Goal: Communication & Community: Answer question/provide support

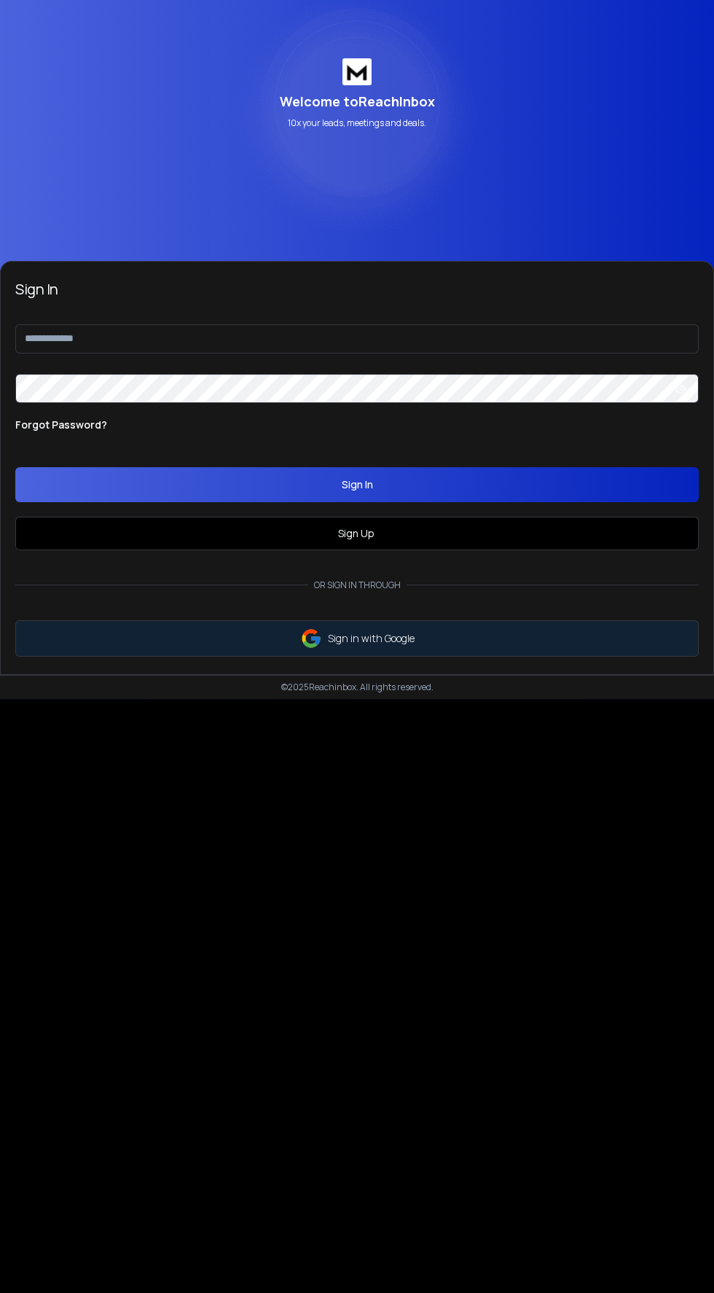
click at [398, 646] on button "Sign in with Google" at bounding box center [357, 638] width 684 height 36
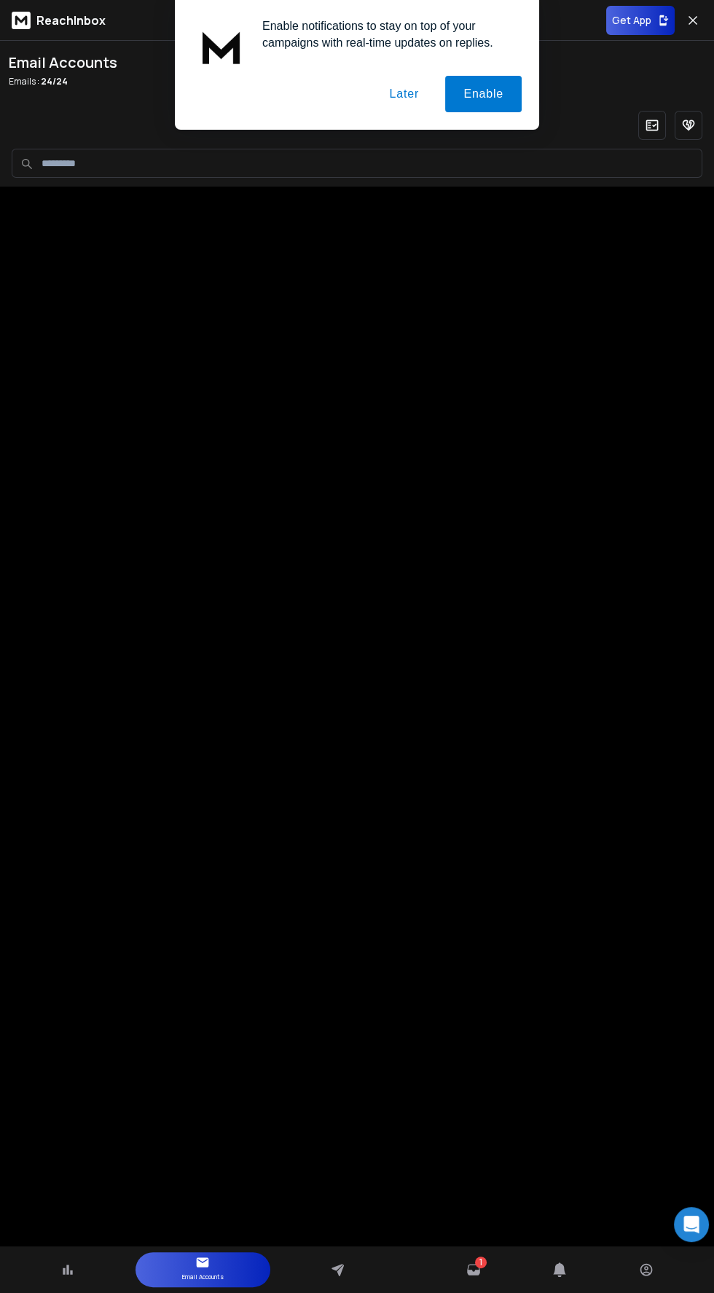
click at [655, 69] on div "Enable notifications to stay on top of your campaigns with real-time updates on…" at bounding box center [357, 65] width 714 height 130
click at [413, 95] on button "Later" at bounding box center [404, 94] width 66 height 36
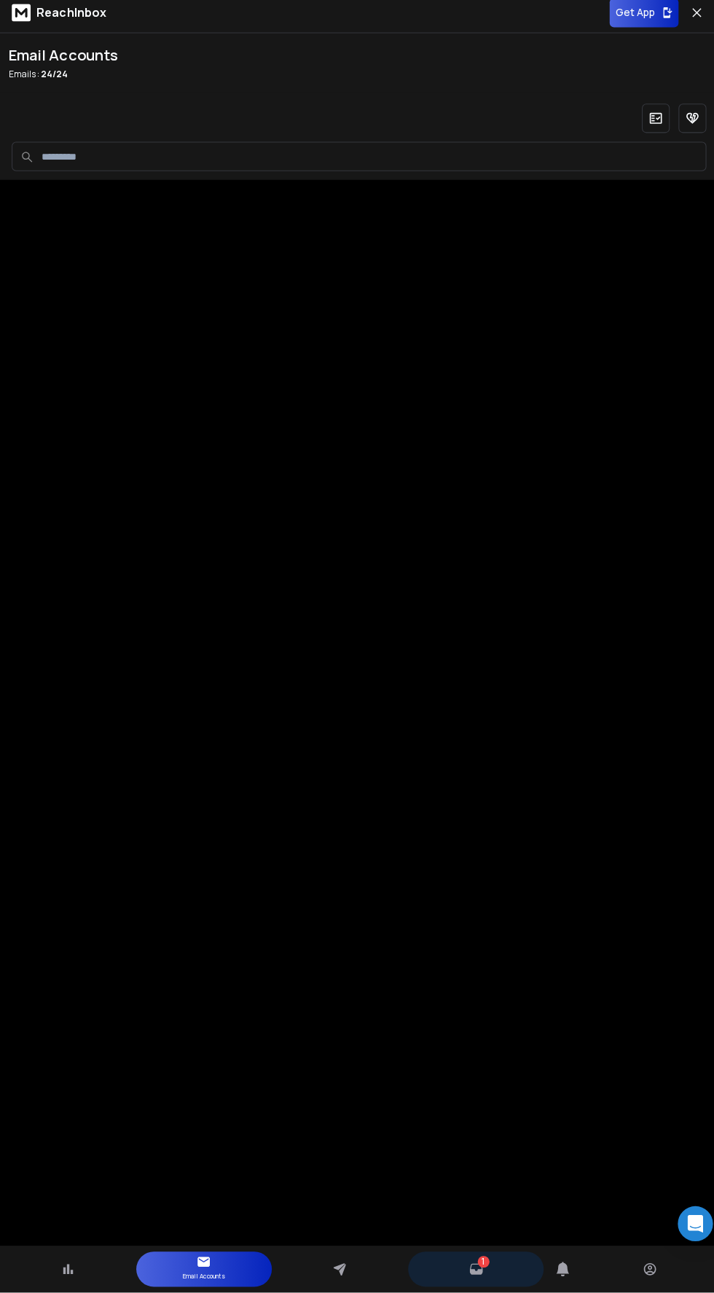
click at [480, 1268] on span "1" at bounding box center [481, 1262] width 3 height 12
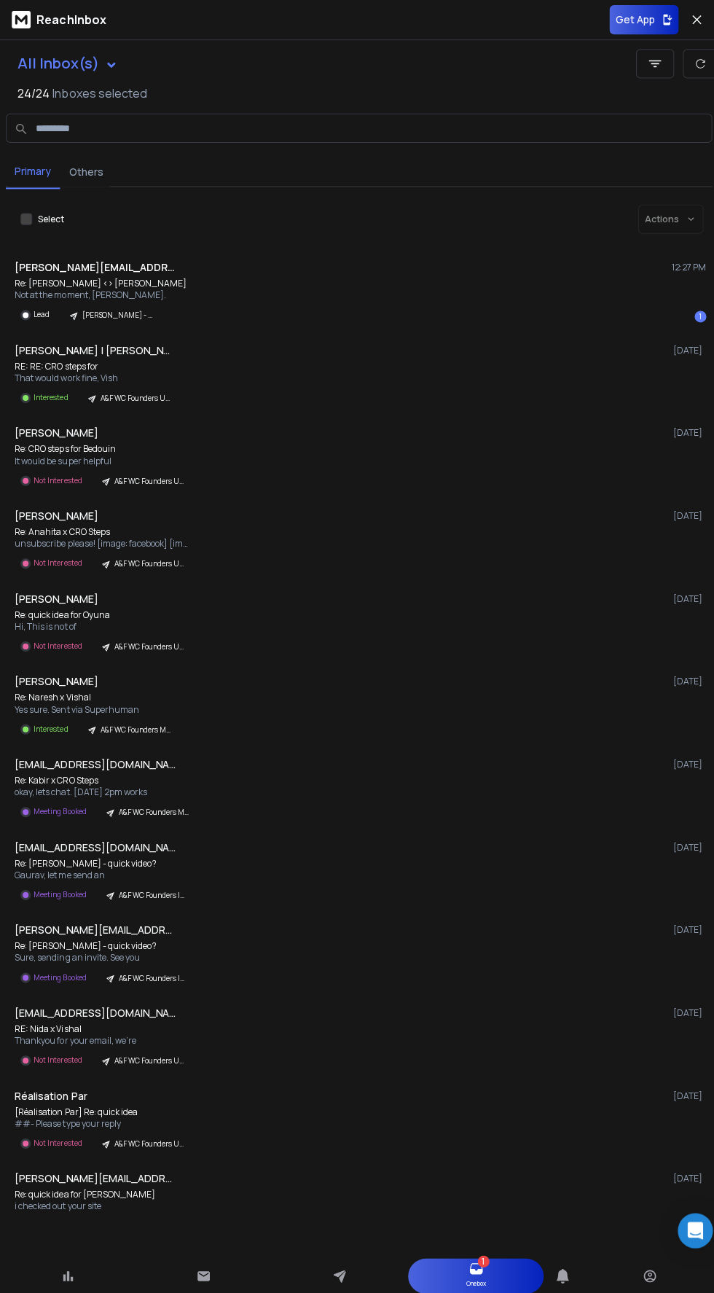
click at [582, 308] on div "Re: Julio <> Emma Not at the moment, Emma. Lead Emma - EU DTC Founder [1-10] 1" at bounding box center [359, 299] width 688 height 44
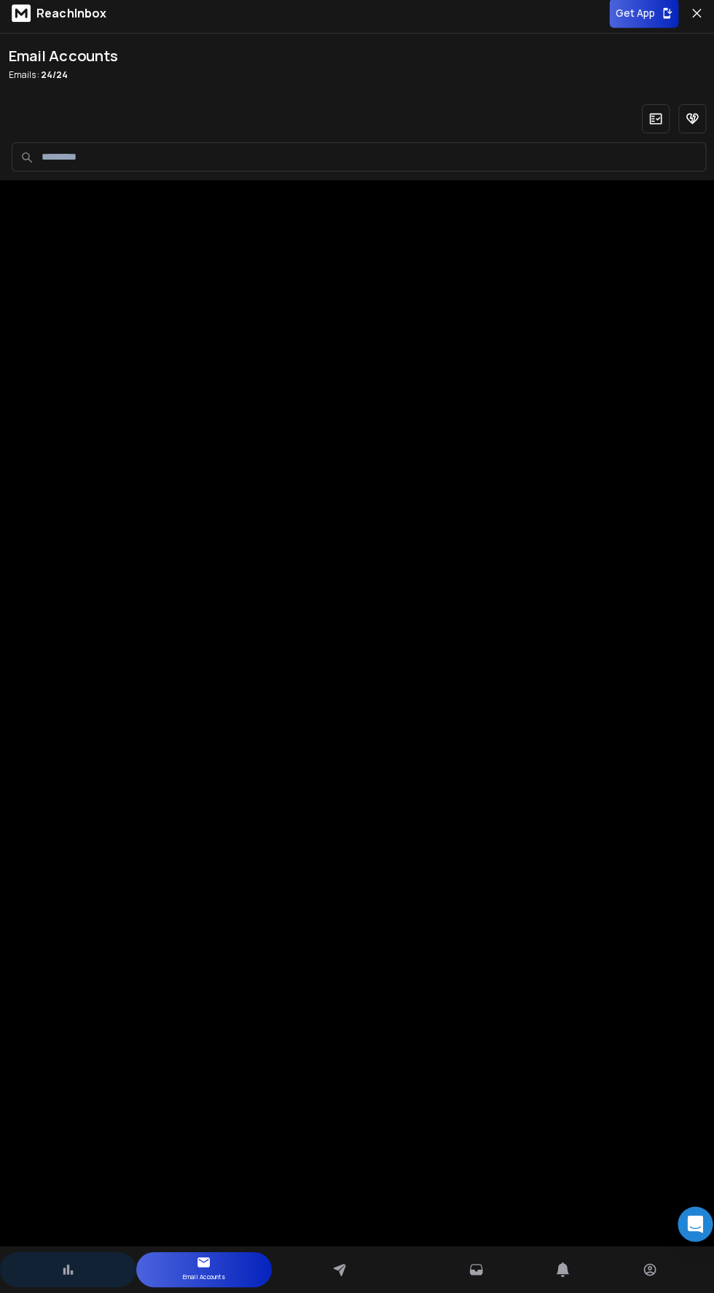
click at [94, 1265] on div at bounding box center [68, 1269] width 136 height 35
click at [337, 1270] on icon at bounding box center [338, 1269] width 15 height 15
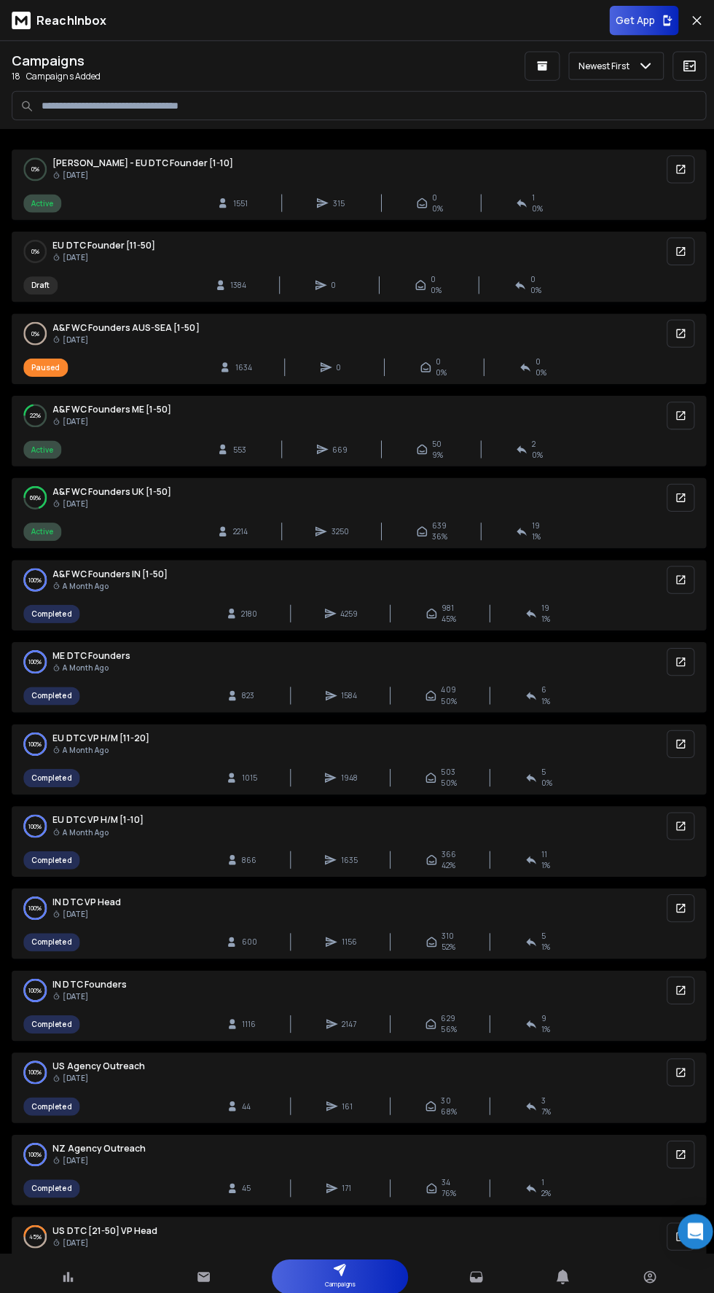
click at [692, 20] on icon at bounding box center [693, 19] width 9 height 9
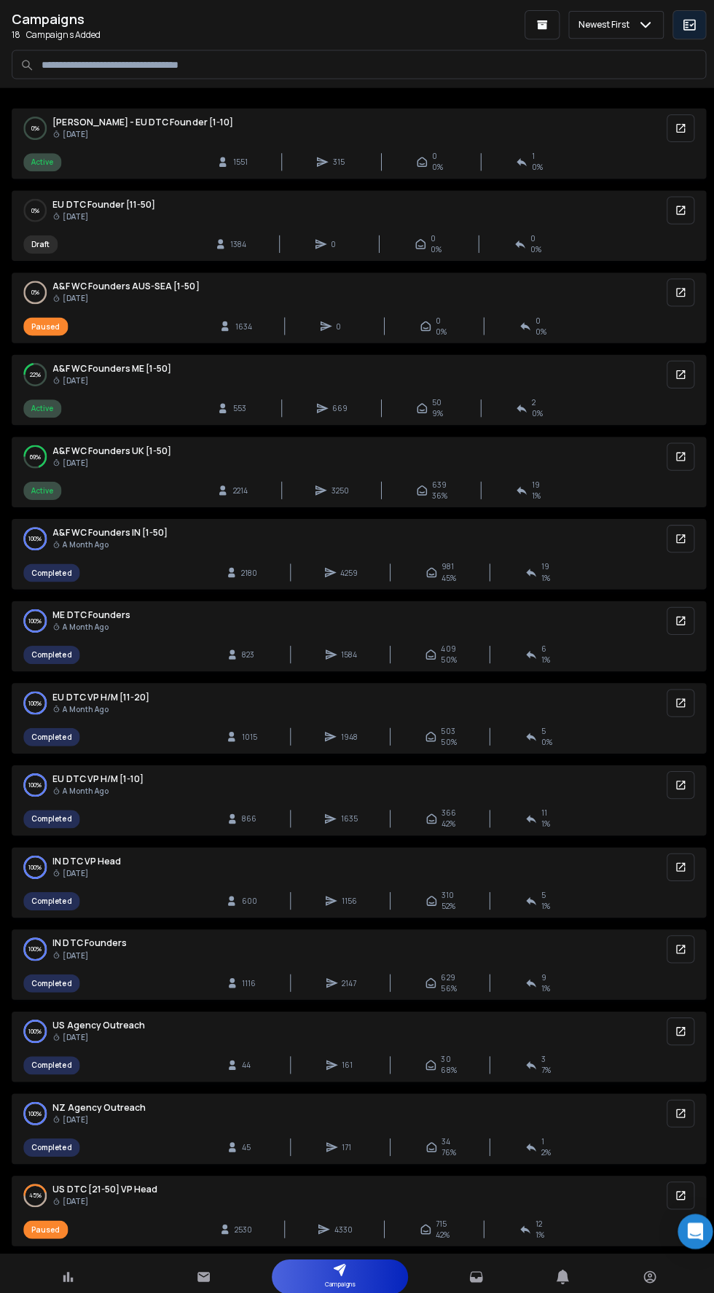
click at [686, 24] on icon "button" at bounding box center [686, 24] width 15 height 15
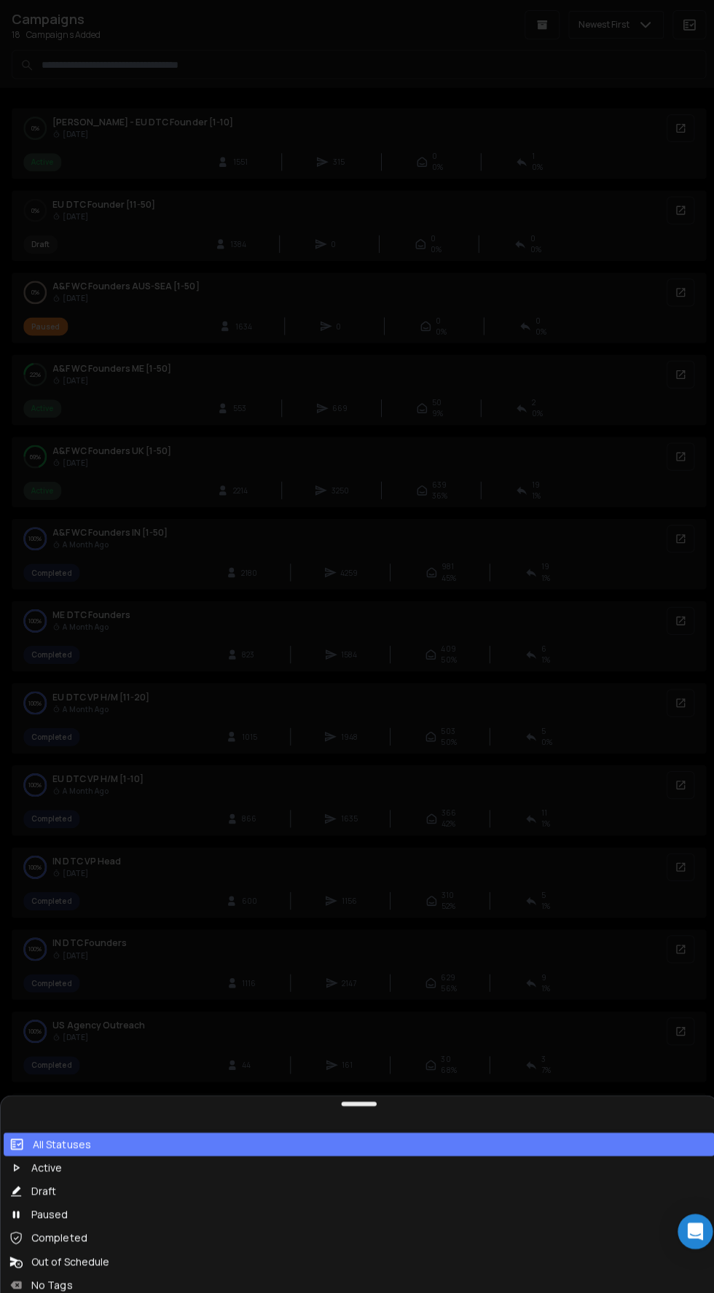
click at [574, 128] on div at bounding box center [357, 646] width 714 height 1293
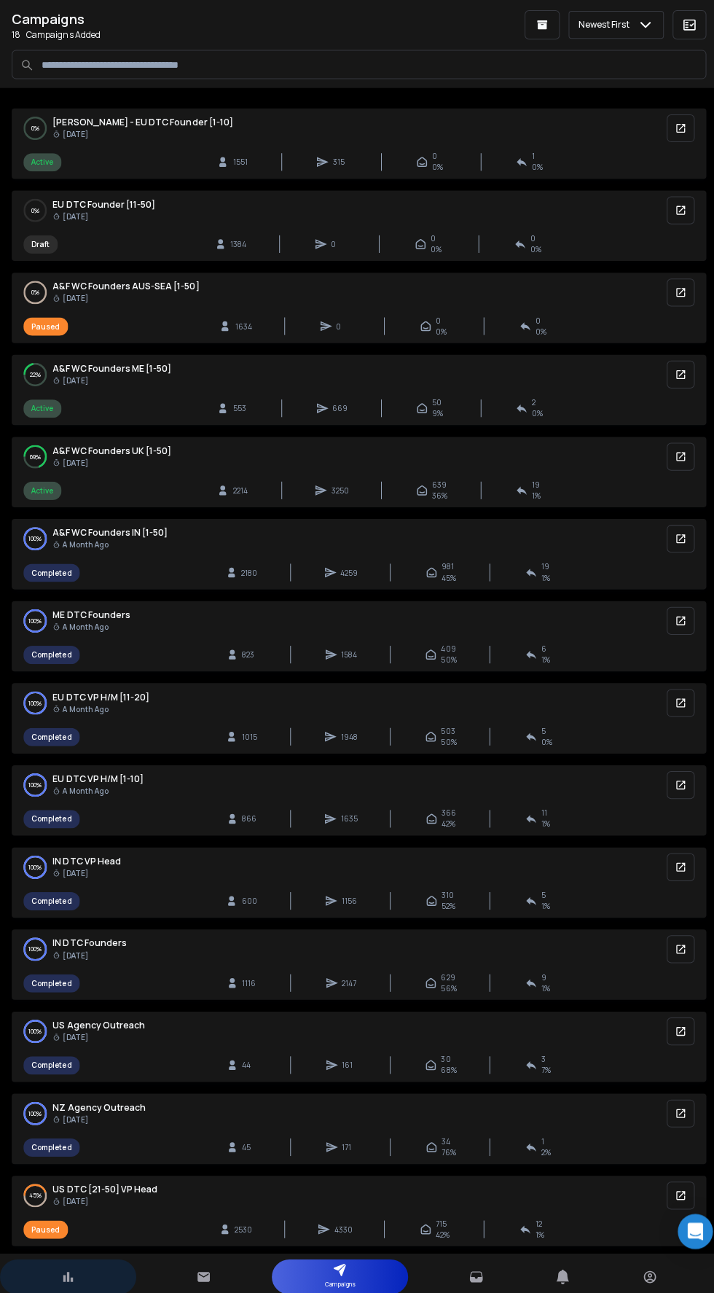
click at [95, 1261] on div at bounding box center [68, 1269] width 136 height 35
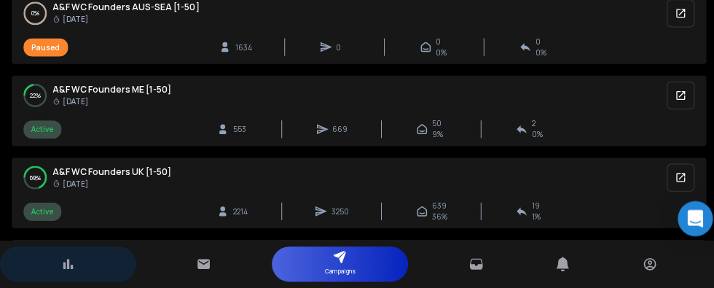
scroll to position [279, 0]
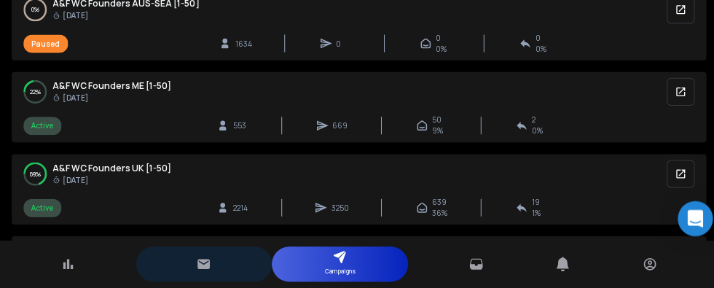
click at [198, 269] on icon at bounding box center [203, 263] width 12 height 9
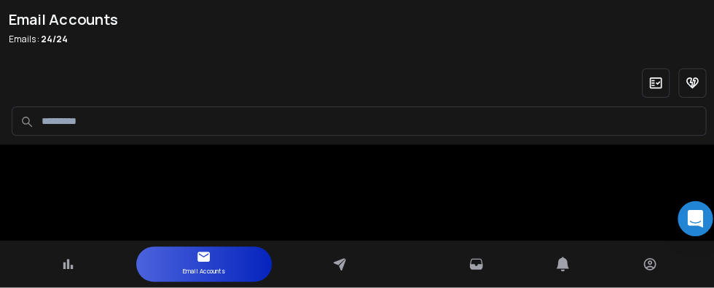
click at [563, 272] on icon at bounding box center [560, 264] width 13 height 15
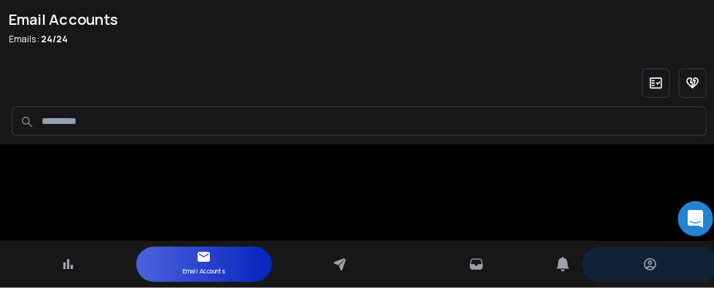
click at [644, 272] on icon at bounding box center [646, 264] width 15 height 15
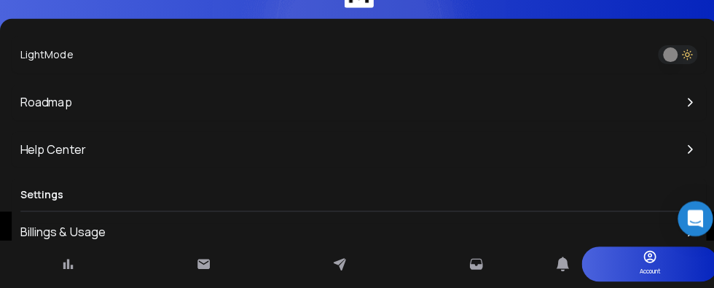
scroll to position [88, 0]
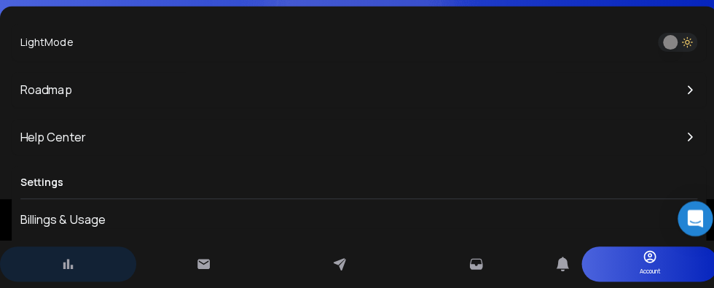
click at [53, 282] on div at bounding box center [68, 264] width 136 height 35
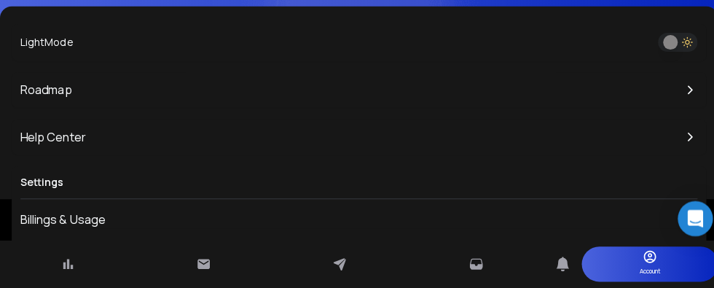
click at [40, 277] on p "My Workspaces" at bounding box center [63, 278] width 86 height 17
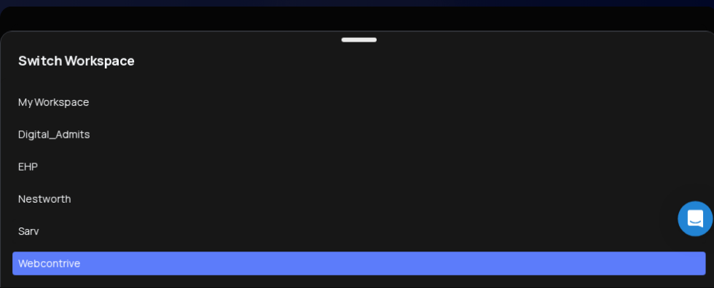
click at [224, 239] on div "Sarv" at bounding box center [357, 231] width 678 height 15
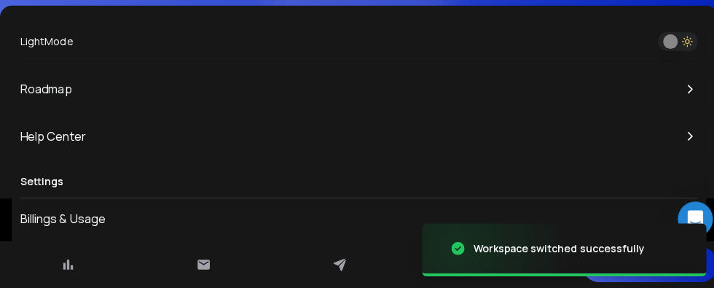
scroll to position [96, 0]
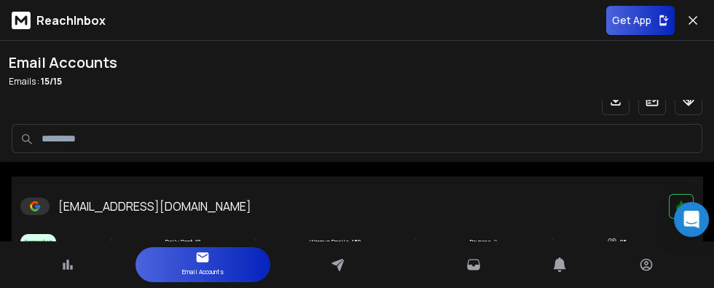
scroll to position [24, 0]
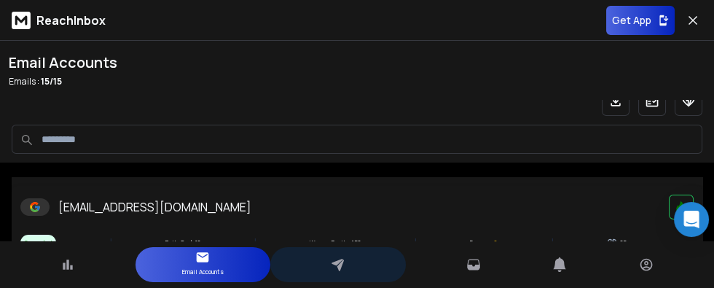
click at [339, 270] on icon at bounding box center [338, 264] width 12 height 12
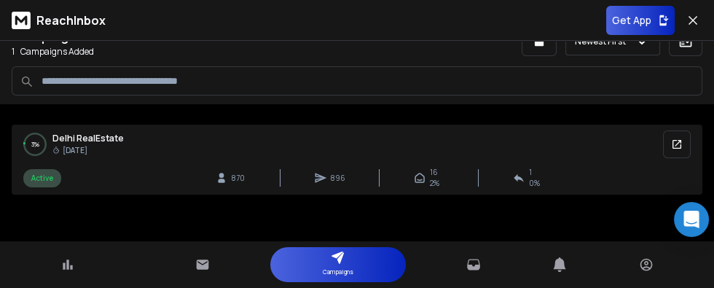
click at [416, 139] on div "3 % Delhi RealEstate 9 days ago" at bounding box center [357, 144] width 668 height 28
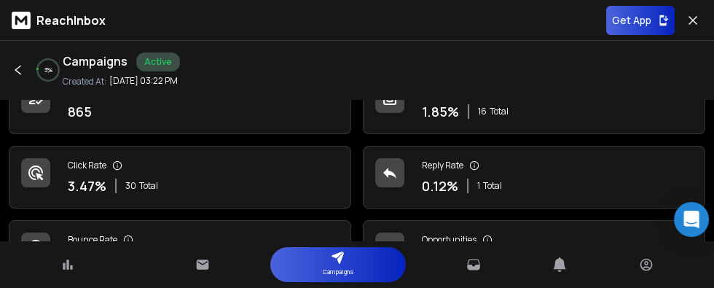
scroll to position [136, 0]
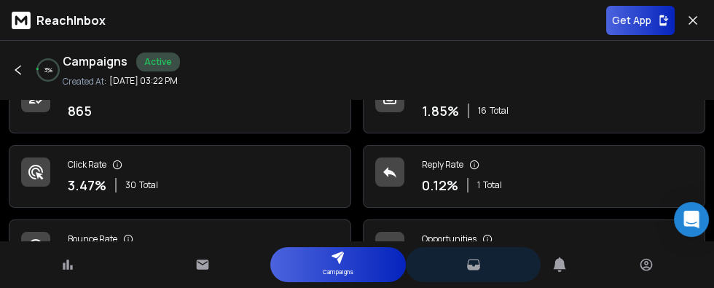
click at [477, 265] on icon at bounding box center [473, 264] width 15 height 15
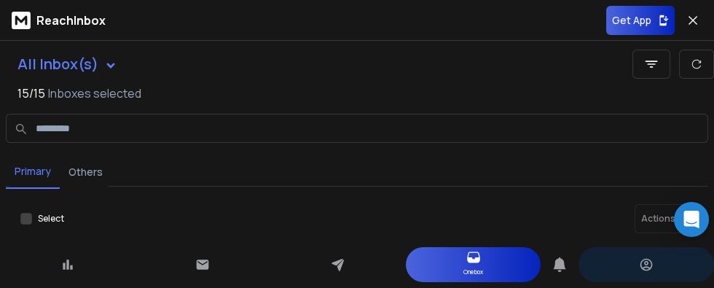
click at [648, 266] on icon at bounding box center [646, 264] width 15 height 15
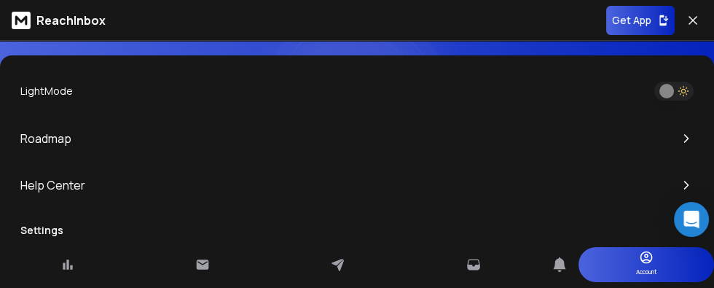
scroll to position [141, 0]
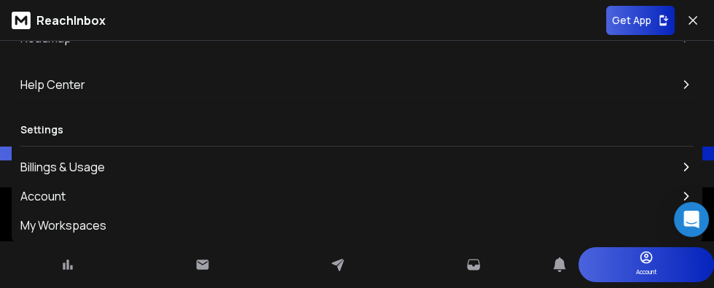
click at [499, 219] on div "My Workspaces" at bounding box center [356, 224] width 673 height 17
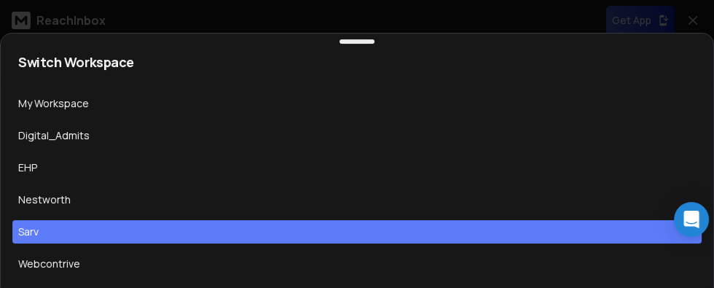
click at [214, 199] on div "Nestworth" at bounding box center [357, 199] width 678 height 15
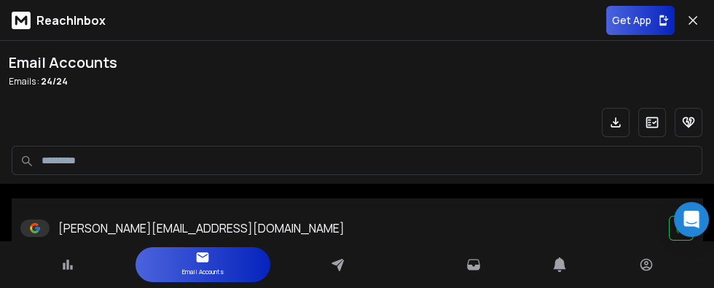
scroll to position [28, 0]
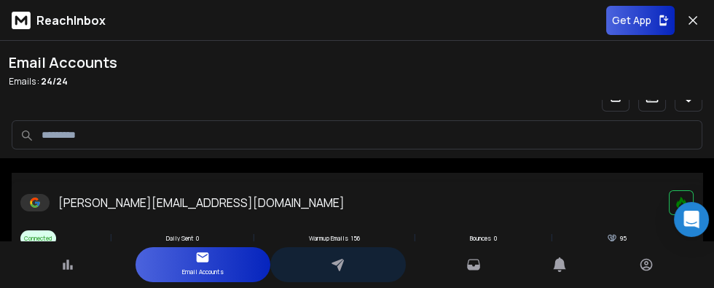
click at [343, 272] on icon at bounding box center [338, 264] width 15 height 15
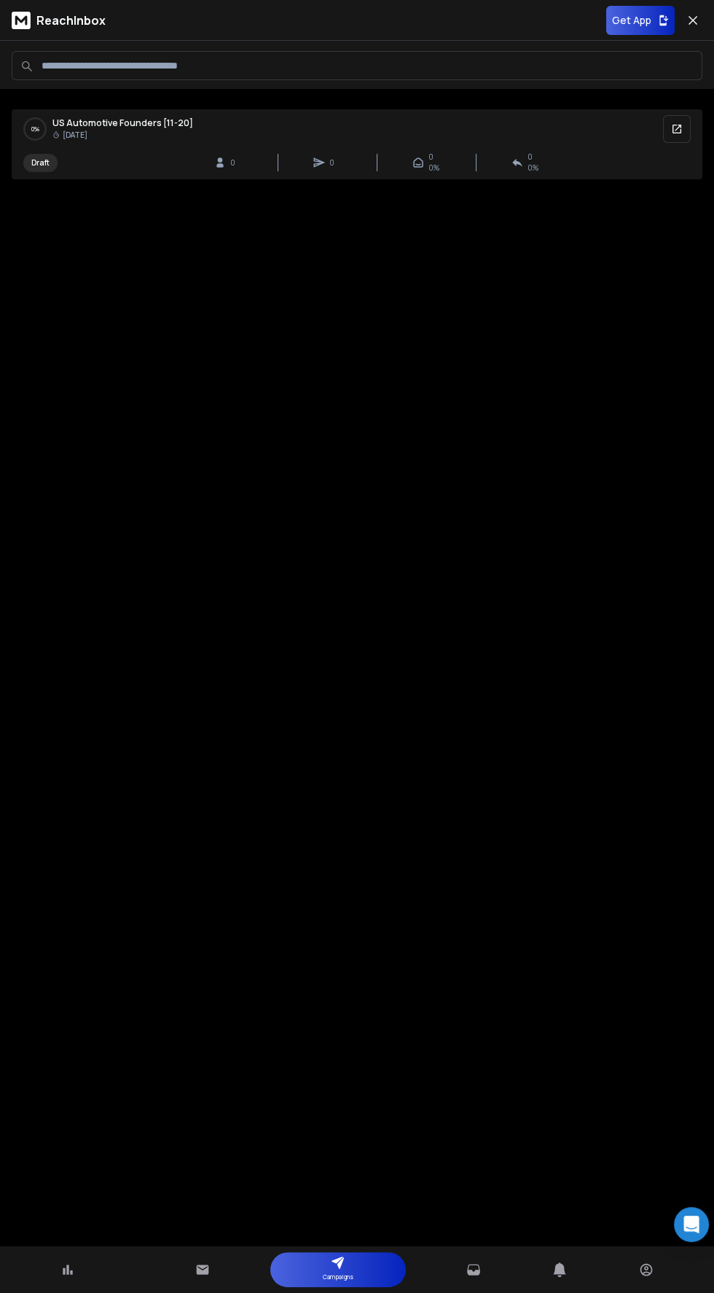
scroll to position [66, 0]
click at [648, 287] on icon at bounding box center [646, 1269] width 15 height 15
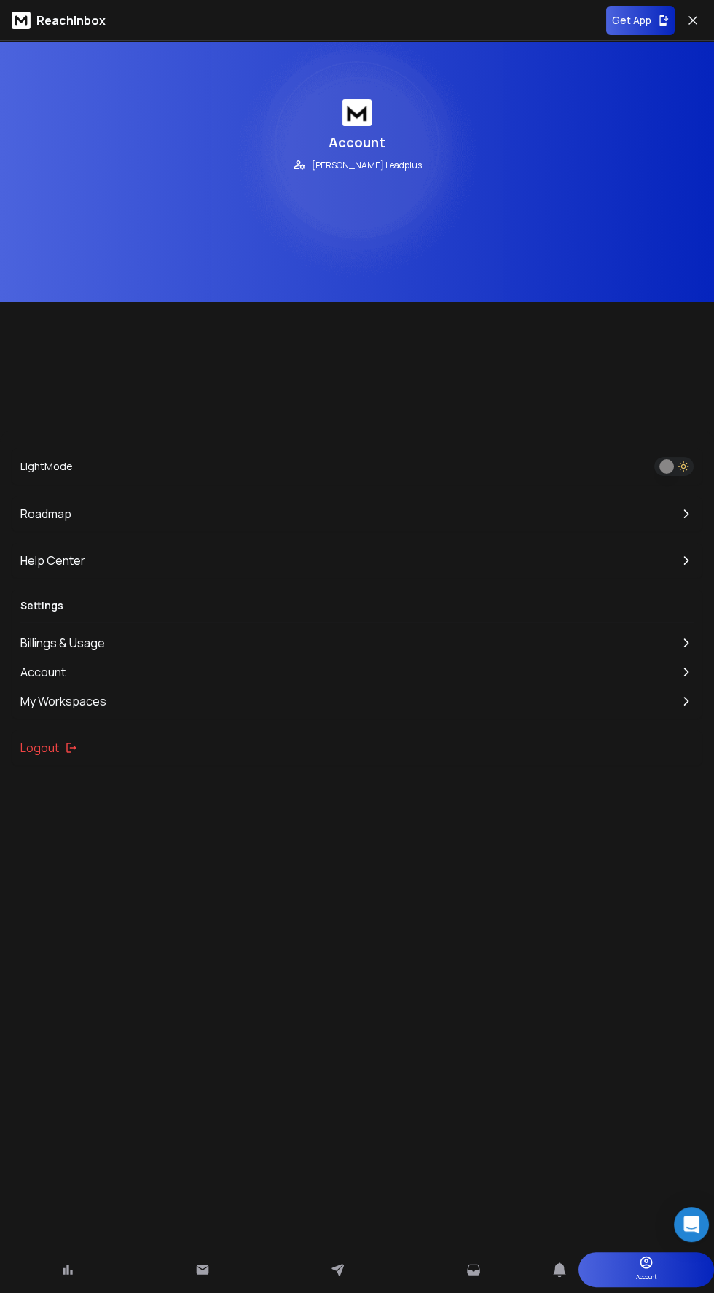
click at [671, 287] on div "My Workspaces" at bounding box center [356, 700] width 673 height 17
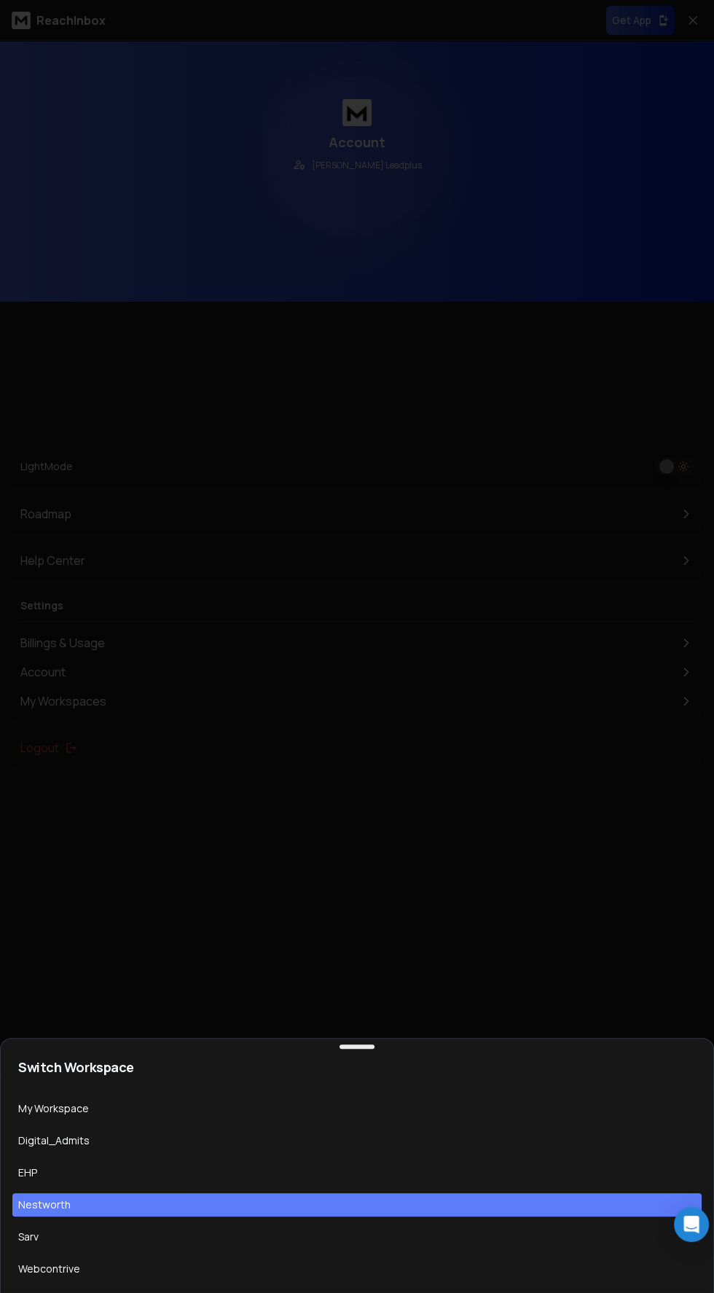
click at [146, 287] on div "Webcontrive" at bounding box center [357, 1269] width 678 height 15
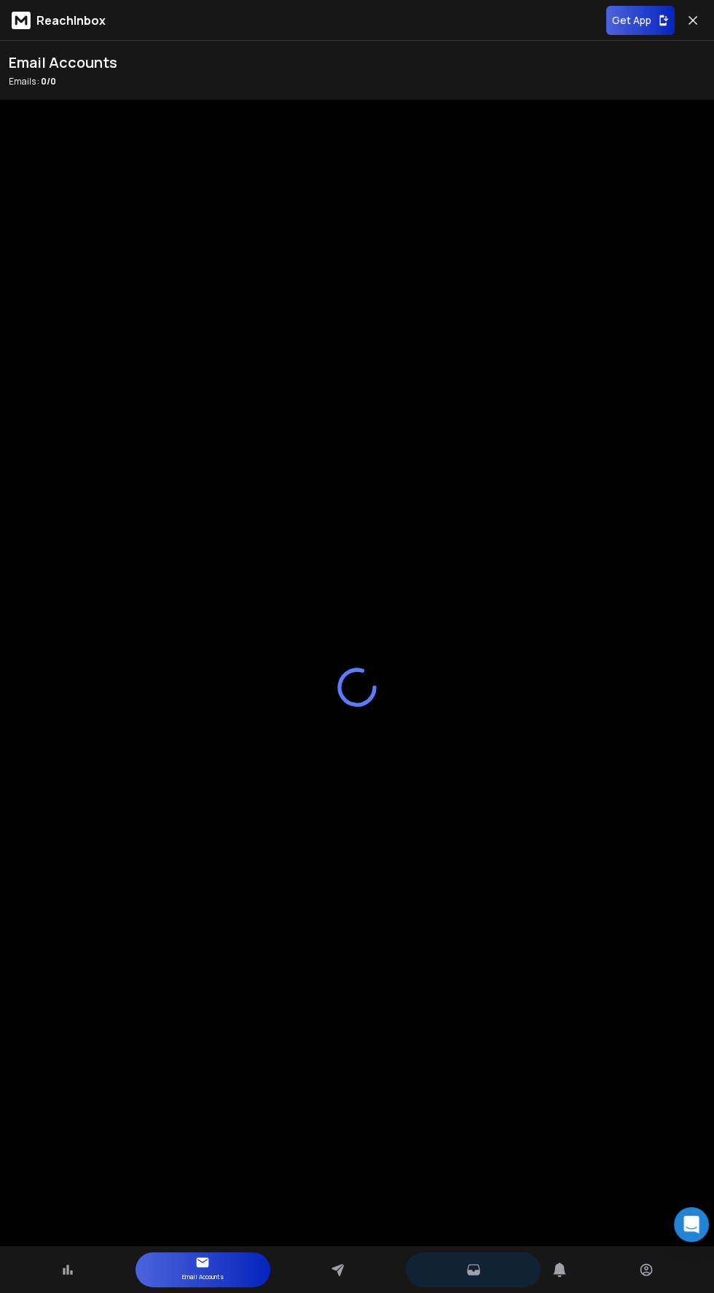
click at [501, 1270] on div at bounding box center [474, 1269] width 136 height 35
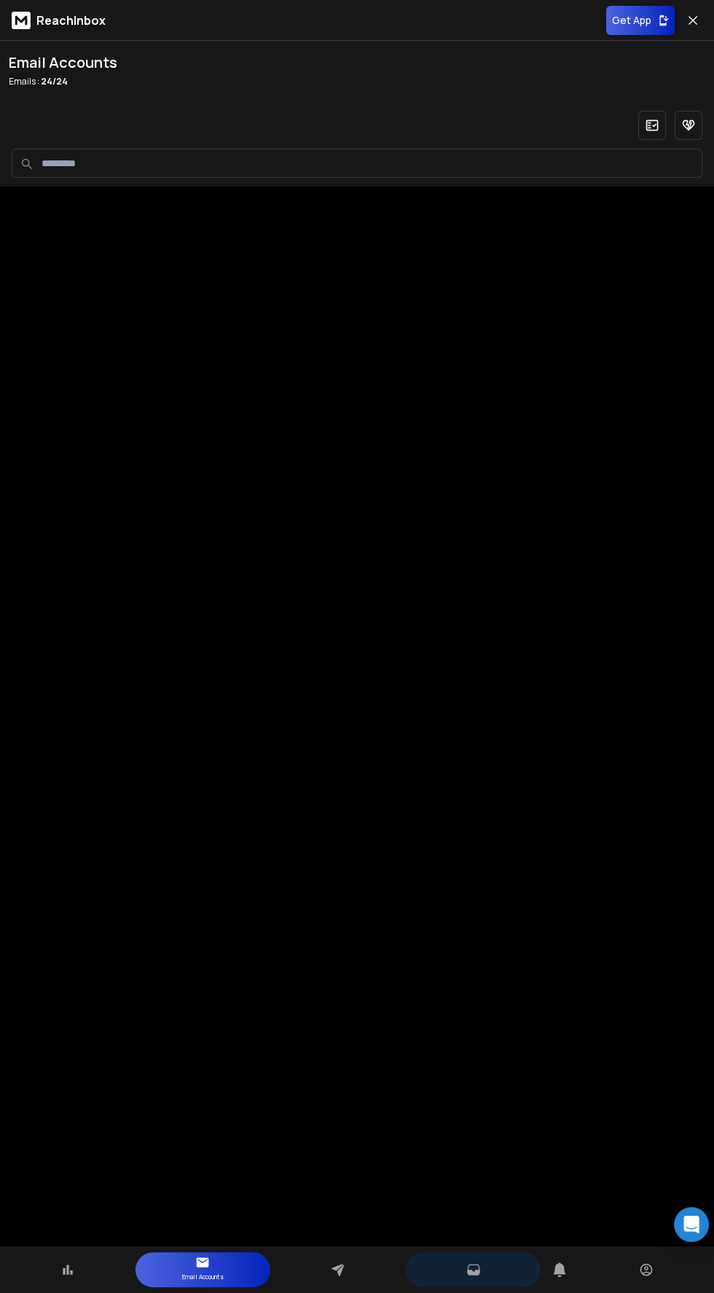
click at [475, 1276] on icon at bounding box center [473, 1269] width 15 height 15
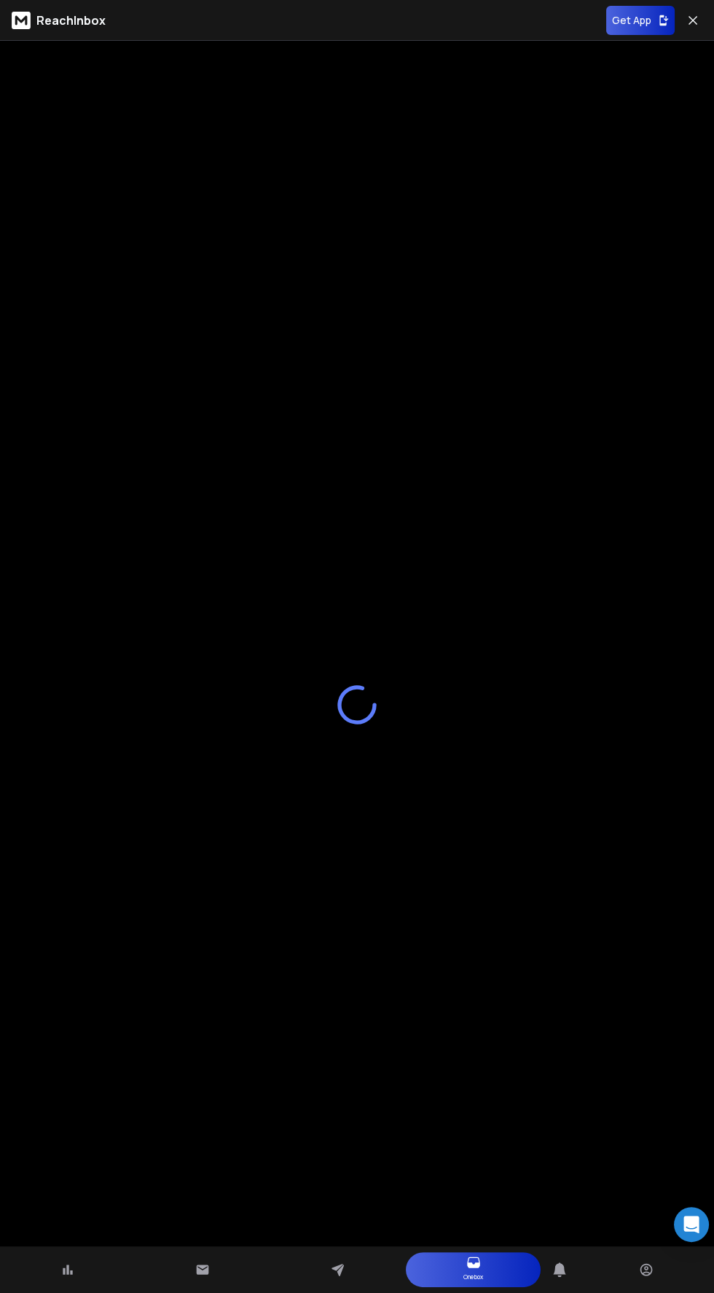
scroll to position [41, 0]
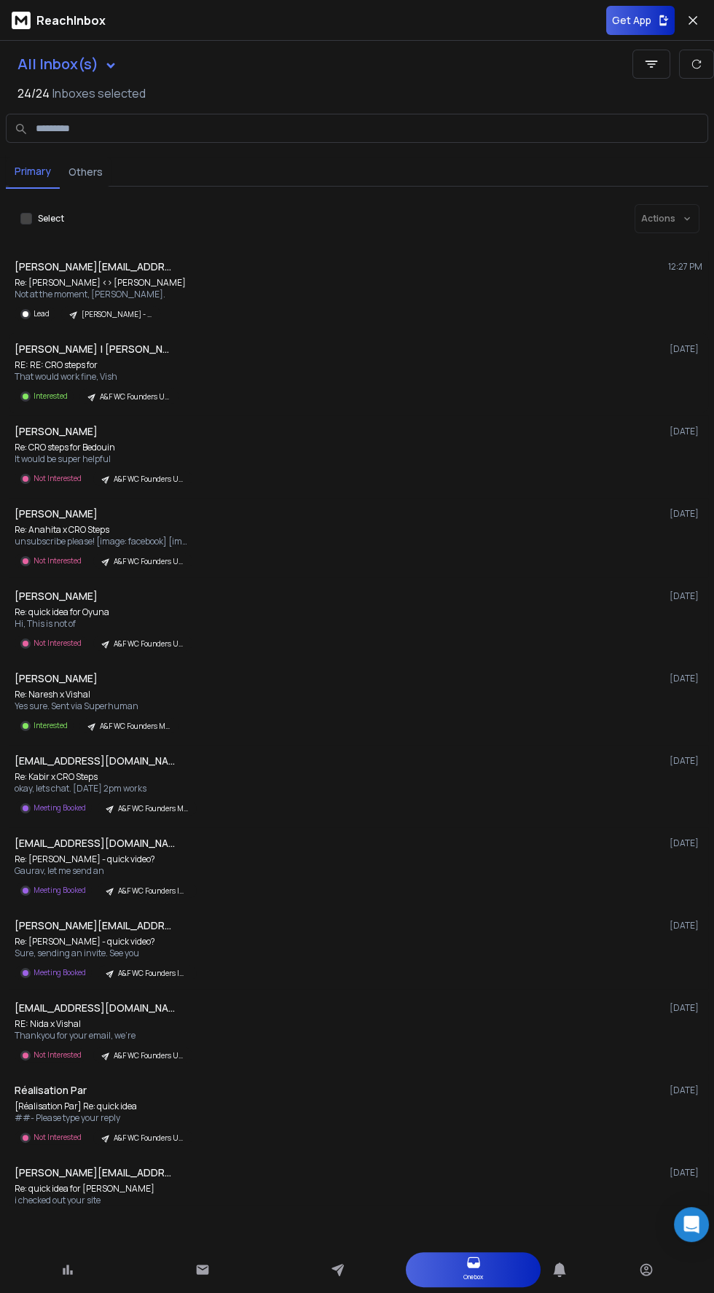
click at [615, 359] on div "RE: RE: CRO steps for That would work fine, Vish Interested A&F WC Founders UK …" at bounding box center [359, 381] width 688 height 44
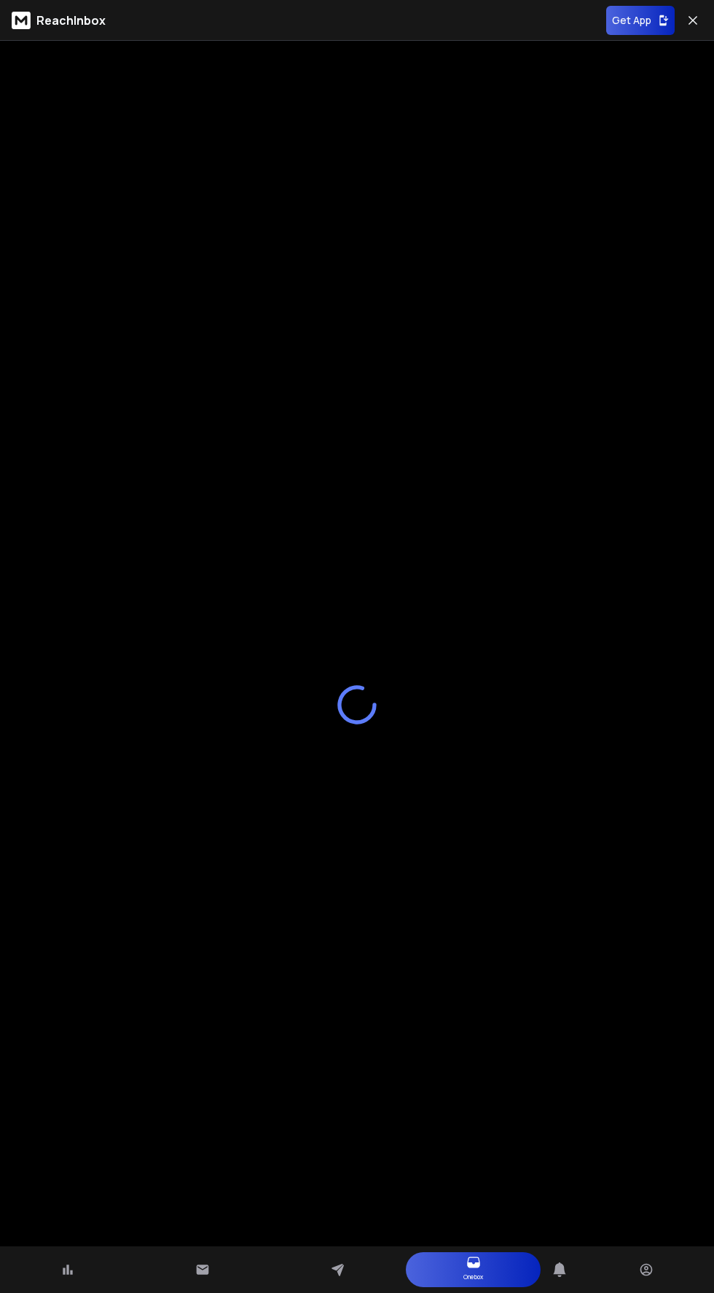
scroll to position [41, 0]
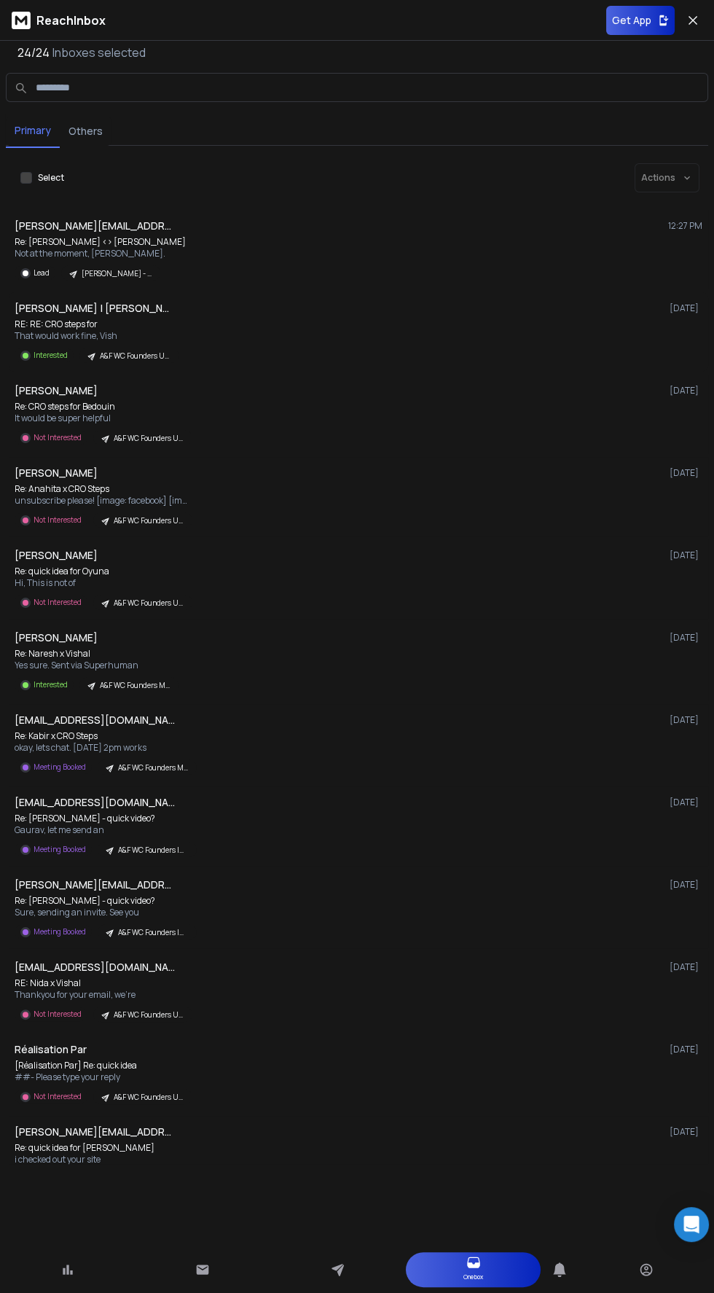
click at [32, 315] on h1 "[PERSON_NAME] | [PERSON_NAME] Worksafe" at bounding box center [95, 308] width 160 height 15
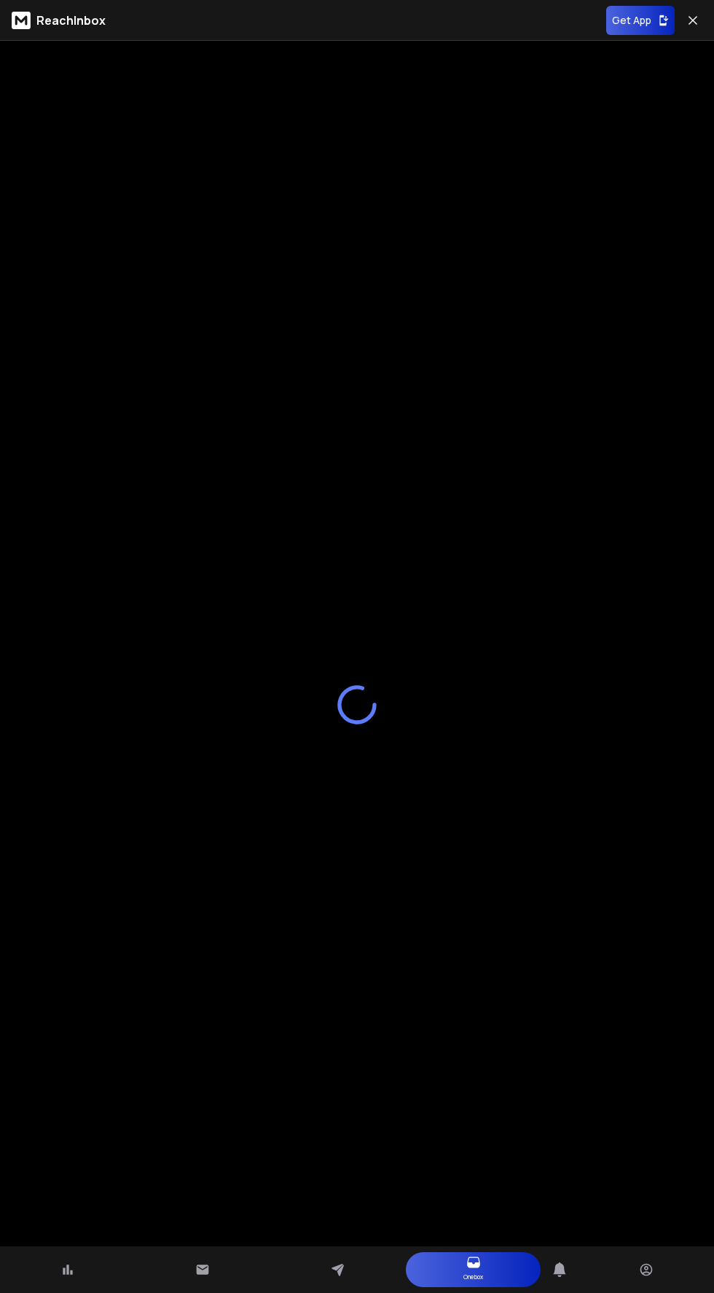
scroll to position [41, 0]
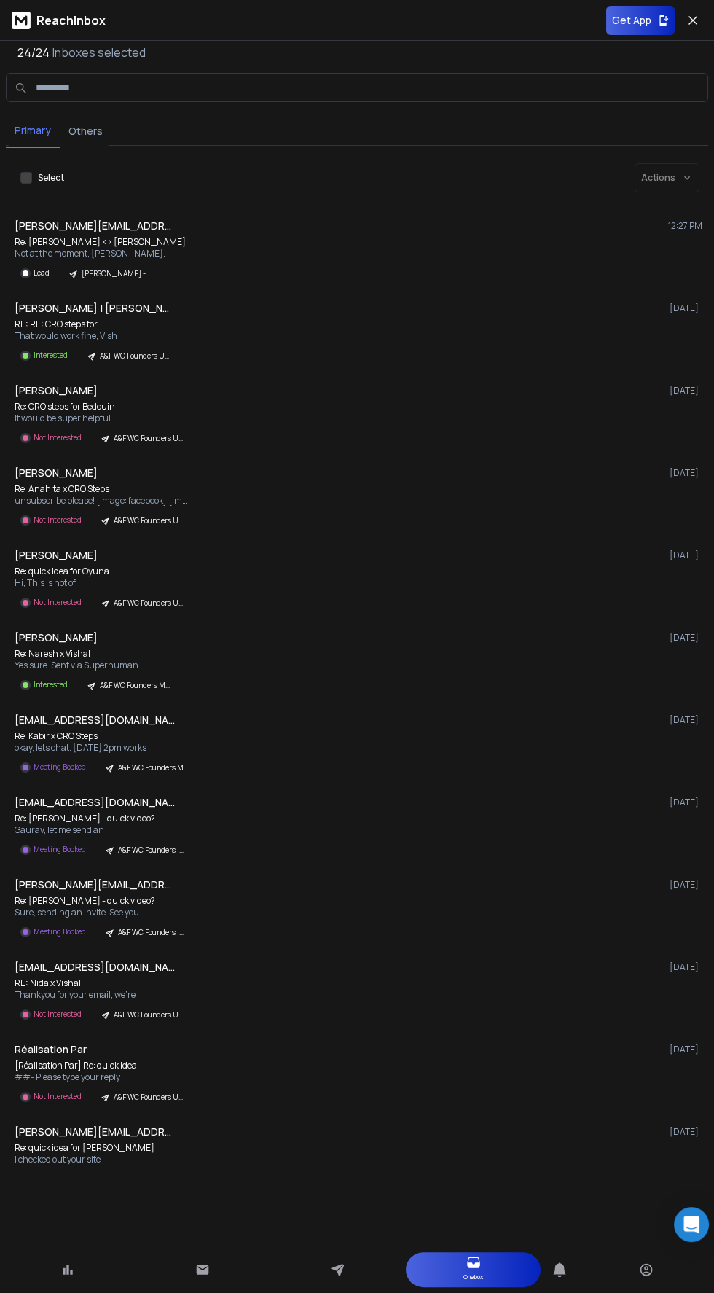
click at [455, 348] on div "RE: RE: CRO steps for That would work fine, Vish Interested A&F WC Founders [GE…" at bounding box center [359, 340] width 688 height 44
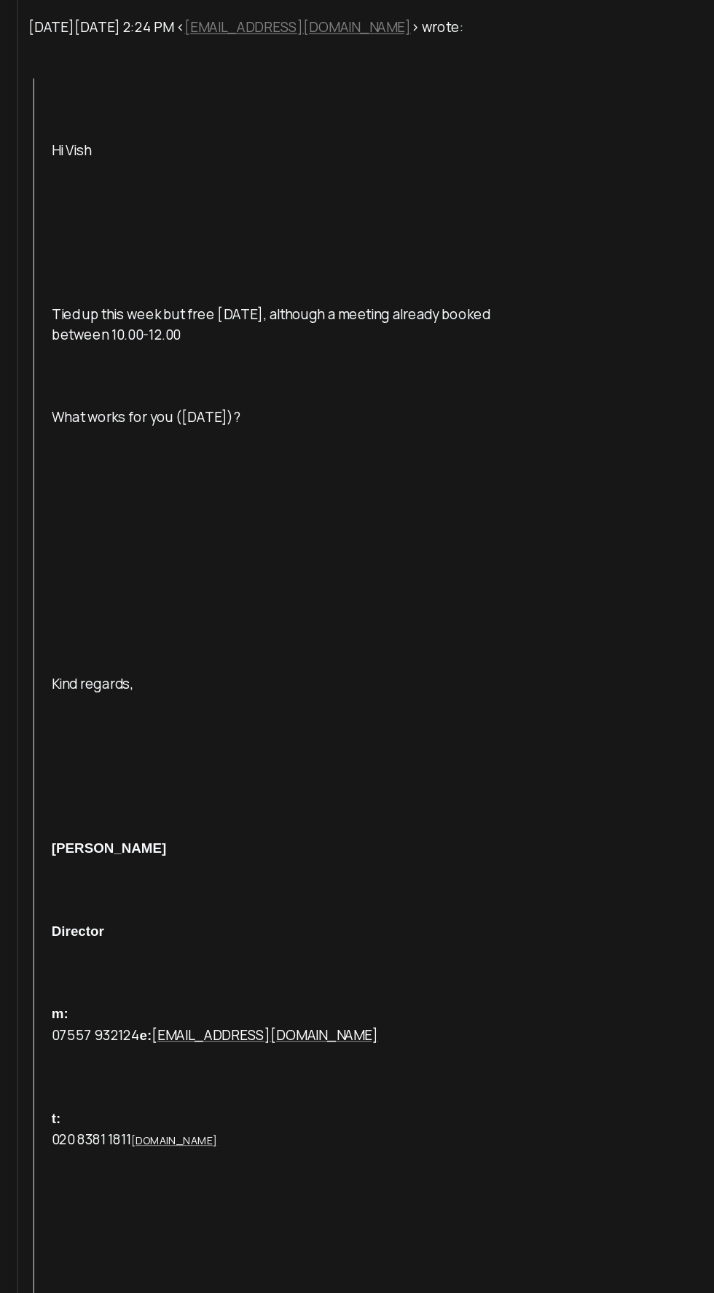
scroll to position [1393, 0]
